Goal: Task Accomplishment & Management: Use online tool/utility

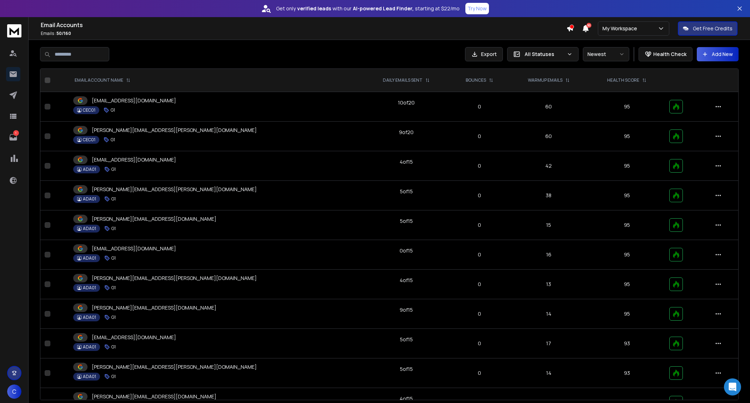
click at [8, 85] on div "1" at bounding box center [14, 118] width 16 height 144
click at [14, 92] on icon at bounding box center [12, 94] width 7 height 7
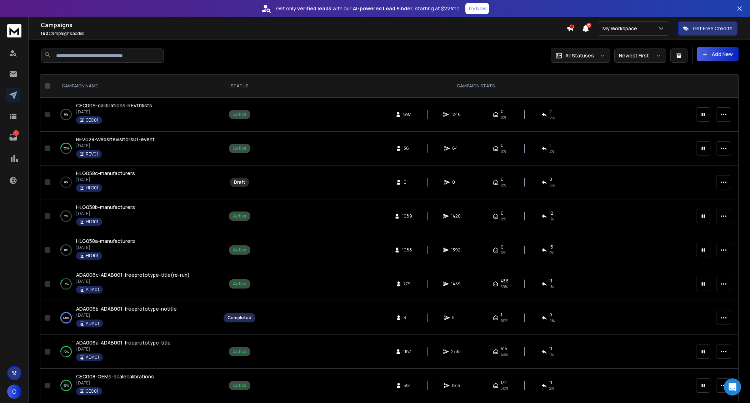
click at [94, 104] on span "CEC009-calibrations-REV01lists" at bounding box center [114, 105] width 76 height 7
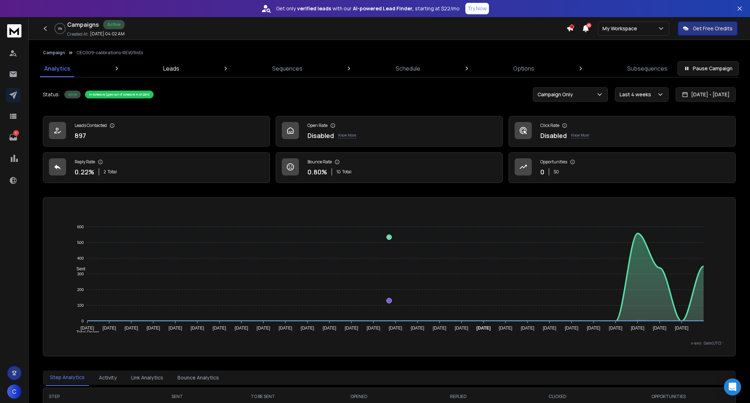
click at [172, 72] on p "Leads" at bounding box center [171, 68] width 16 height 9
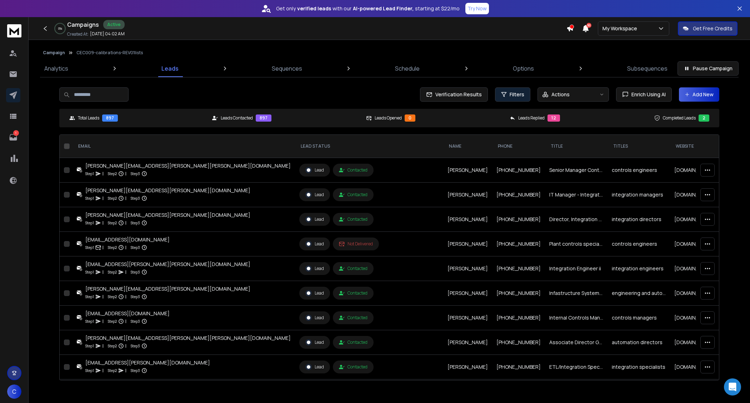
click at [520, 97] on span "Filters" at bounding box center [516, 94] width 15 height 7
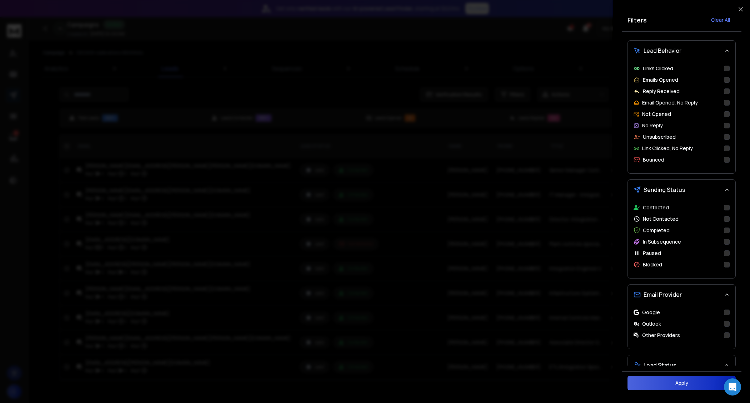
click at [726, 92] on button "Reply Received" at bounding box center [726, 92] width 6 height 6
click at [726, 138] on button "Unsubscribed" at bounding box center [726, 137] width 6 height 6
click at [726, 158] on button "Bounced" at bounding box center [726, 160] width 6 height 6
type button "on"
